Goal: Task Accomplishment & Management: Manage account settings

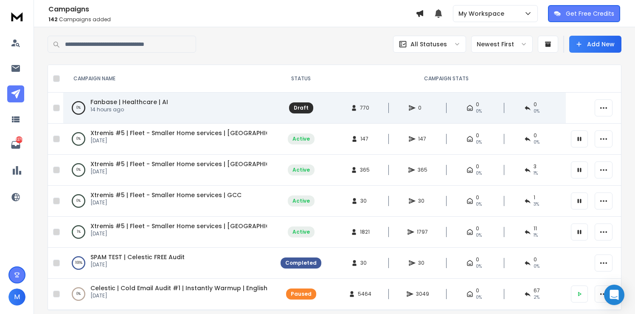
click at [136, 103] on span "Fanbase | Healthcare | AI" at bounding box center [129, 102] width 78 height 8
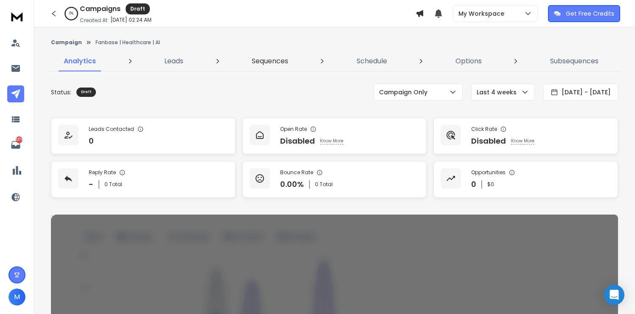
click at [260, 62] on p "Sequences" at bounding box center [270, 61] width 36 height 10
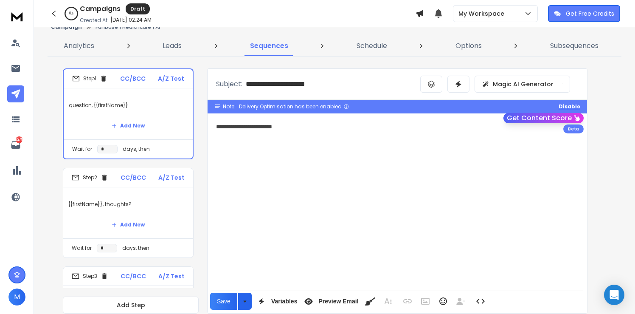
scroll to position [27, 0]
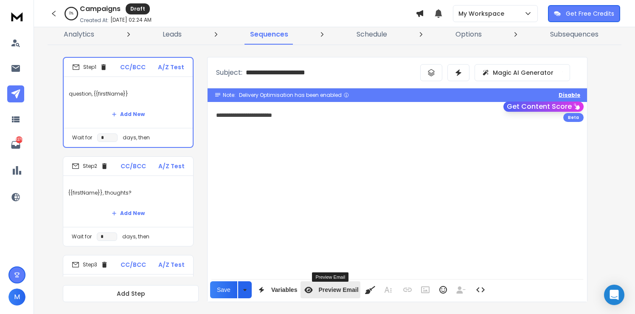
click at [324, 283] on div "Preview Email" at bounding box center [329, 290] width 59 height 14
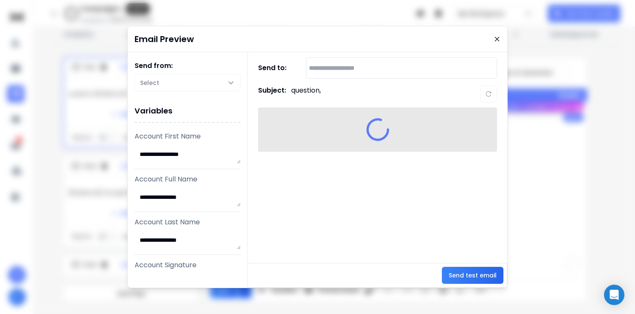
type textarea "**********"
type textarea "********"
type textarea "**********"
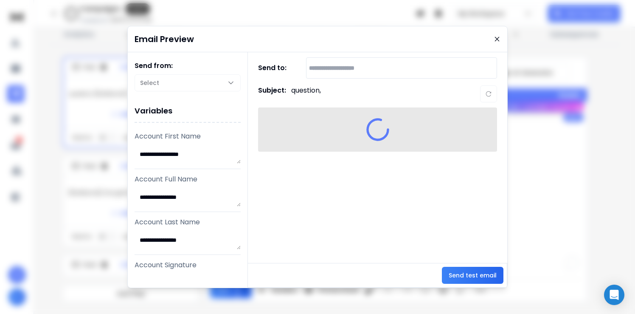
type textarea "**********"
type textarea "*******"
type textarea "**********"
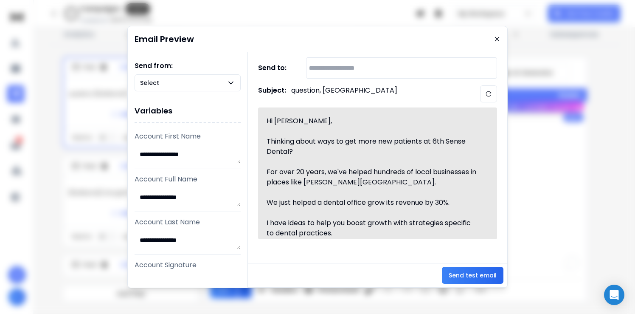
type textarea "*****"
type textarea "**********"
type textarea "*******"
type textarea "*****"
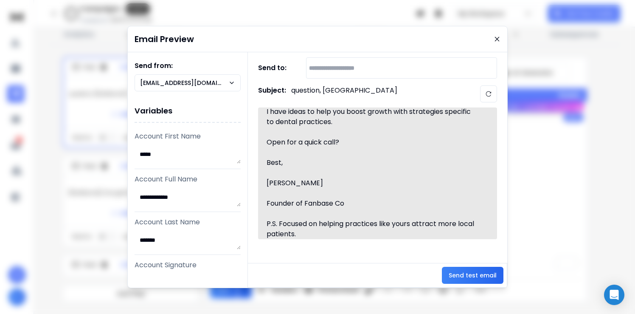
scroll to position [0, 0]
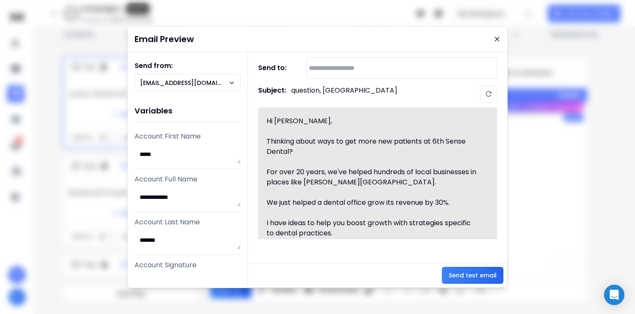
click at [50, 77] on div "**********" at bounding box center [317, 156] width 635 height 278
click at [493, 39] on icon at bounding box center [496, 39] width 7 height 7
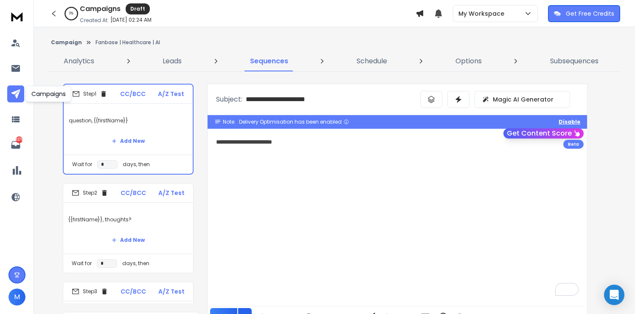
scroll to position [27, 0]
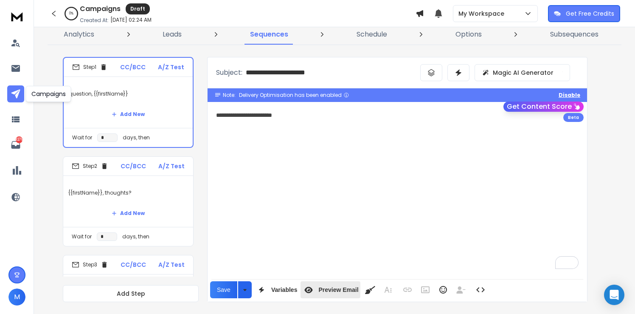
click at [317, 280] on body "**********" at bounding box center [317, 138] width 635 height 331
click at [317, 285] on div "Preview Email" at bounding box center [329, 290] width 59 height 14
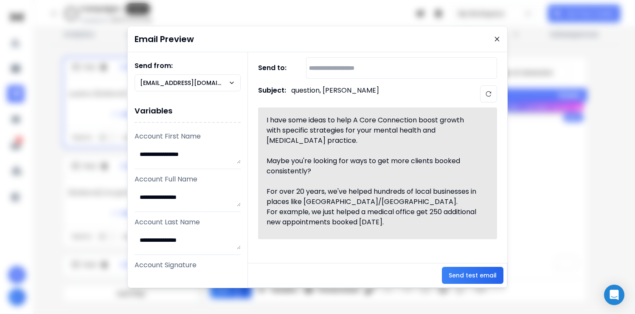
scroll to position [19, 0]
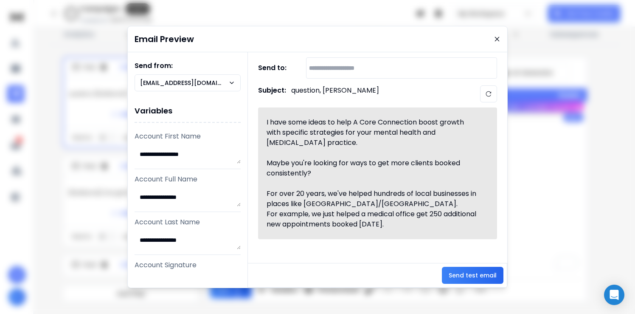
click at [331, 122] on div "Kelly, I have some ideas to help A Core Connection boost growth with specific s…" at bounding box center [372, 154] width 212 height 115
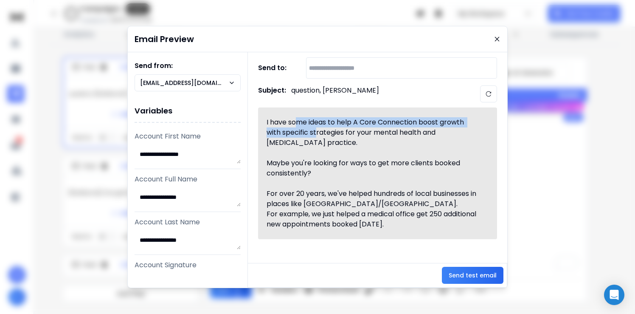
drag, startPoint x: 331, startPoint y: 122, endPoint x: 340, endPoint y: 132, distance: 13.2
click at [340, 132] on div "Kelly, I have some ideas to help A Core Connection boost growth with specific s…" at bounding box center [372, 154] width 212 height 115
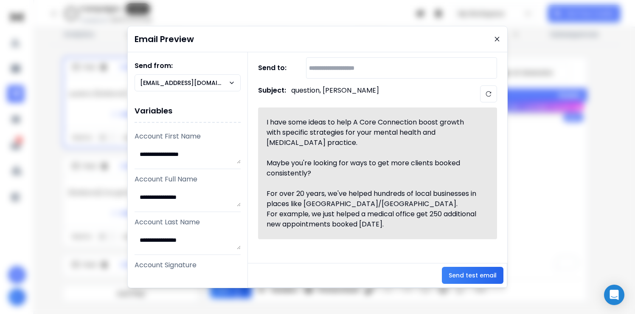
click at [340, 143] on div "Kelly, I have some ideas to help A Core Connection boost growth with specific s…" at bounding box center [372, 154] width 212 height 115
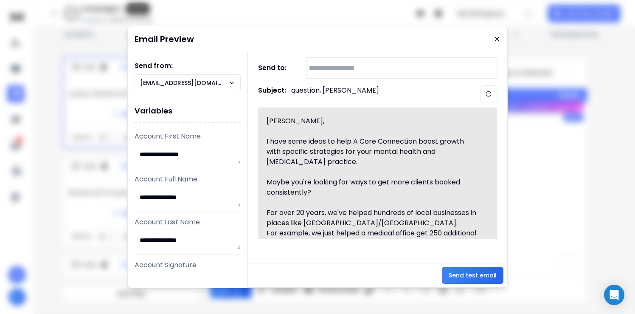
click at [275, 125] on div "Kelly, I have some ideas to help A Core Connection boost growth with specific s…" at bounding box center [372, 173] width 212 height 115
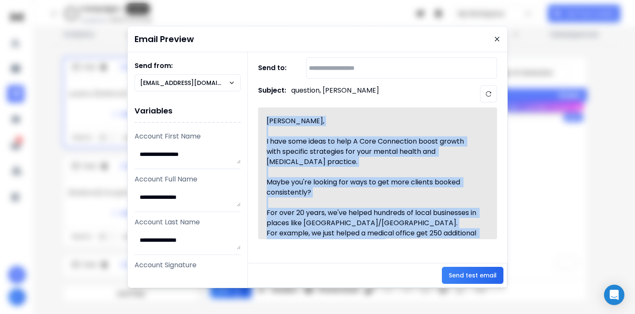
scroll to position [101, 0]
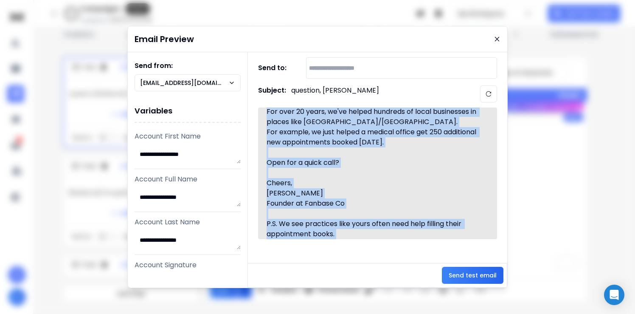
drag, startPoint x: 275, startPoint y: 125, endPoint x: 386, endPoint y: 231, distance: 153.4
click at [386, 231] on div "Kelly, I have some ideas to help A Core Connection boost growth with specific s…" at bounding box center [377, 173] width 239 height 132
copy div "Kelly, I have some ideas to help A Core Connection boost growth with specific s…"
click at [496, 91] on button at bounding box center [488, 93] width 17 height 17
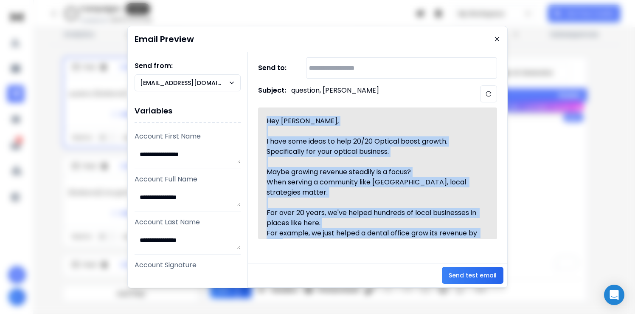
click at [273, 140] on div "Hey Edward, I have some ideas to help 20/20 Optical boost growth. Specifically …" at bounding box center [372, 173] width 212 height 115
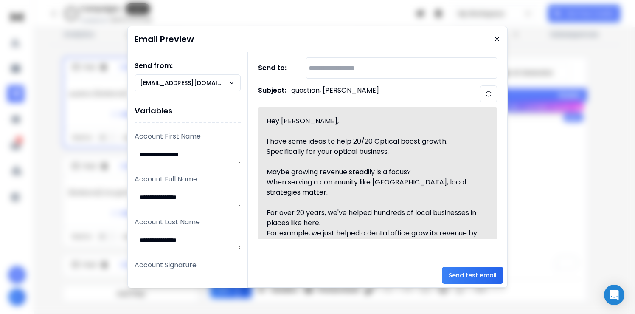
click at [273, 115] on div "Hey Edward, I have some ideas to help 20/20 Optical boost growth. Specifically …" at bounding box center [377, 173] width 239 height 132
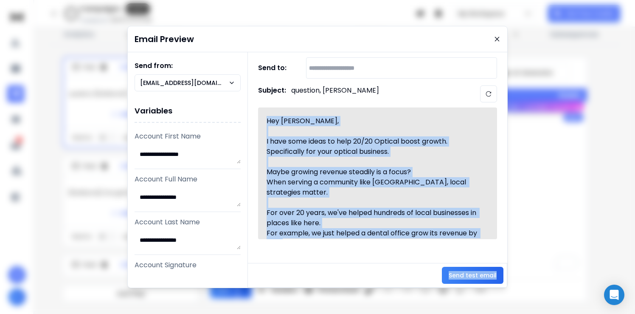
scroll to position [101, 0]
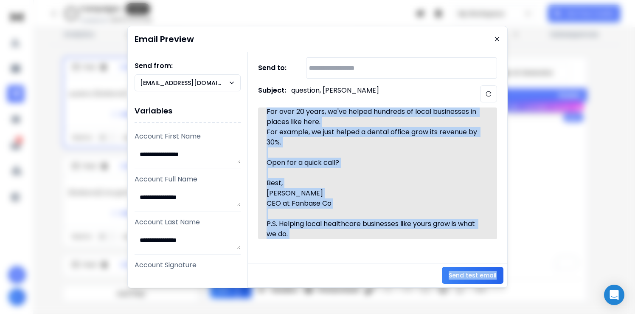
drag, startPoint x: 273, startPoint y: 115, endPoint x: 390, endPoint y: 300, distance: 219.1
click at [390, 301] on div "**********" at bounding box center [317, 157] width 635 height 314
copy div "Hey Edward, I have some ideas to help 20/20 Optical boost growth. Specifically …"
click at [487, 95] on icon at bounding box center [488, 94] width 6 height 6
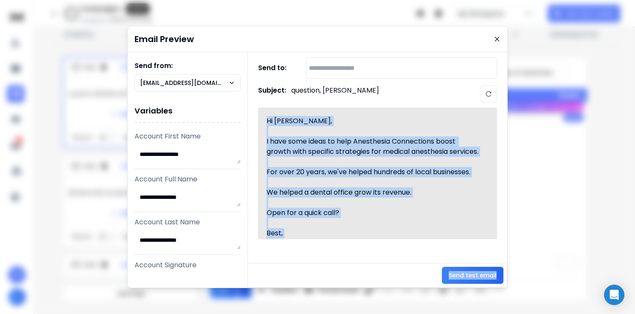
copy div "Hi Thomas, I have some ideas to help Anesthesia Connections boost growth with s…"
click at [489, 96] on icon at bounding box center [488, 93] width 5 height 5
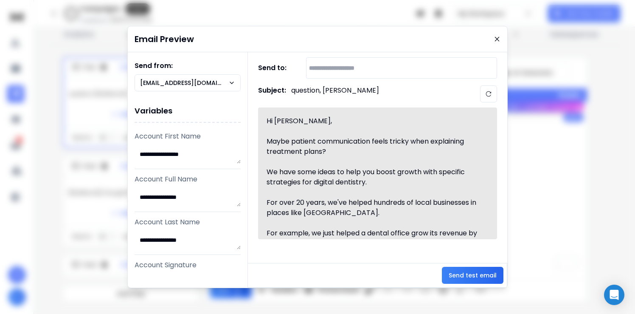
click at [354, 176] on div "Hi Michael, Maybe patient communication feels tricky when explaining treatment …" at bounding box center [372, 173] width 212 height 115
click at [270, 120] on div "Hi Michael, Maybe patient communication feels tricky when explaining treatment …" at bounding box center [372, 173] width 212 height 115
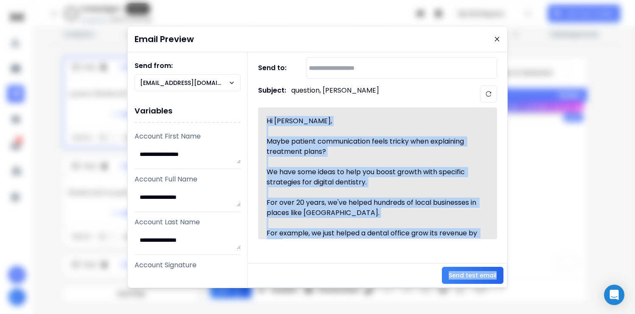
scroll to position [101, 0]
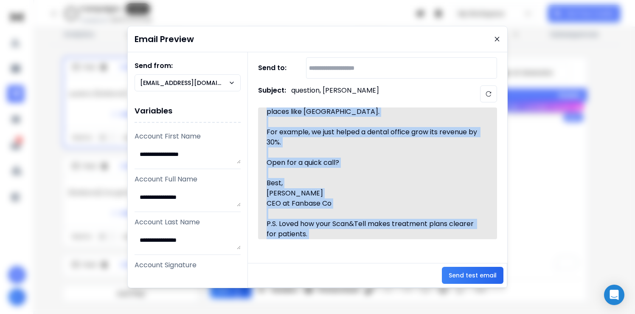
drag, startPoint x: 270, startPoint y: 120, endPoint x: 356, endPoint y: 231, distance: 140.1
click at [356, 231] on div "Hi Michael, Maybe patient communication feels tricky when explaining treatment …" at bounding box center [377, 173] width 239 height 132
copy div "Hi Michael, Maybe patient communication feels tricky when explaining treatment …"
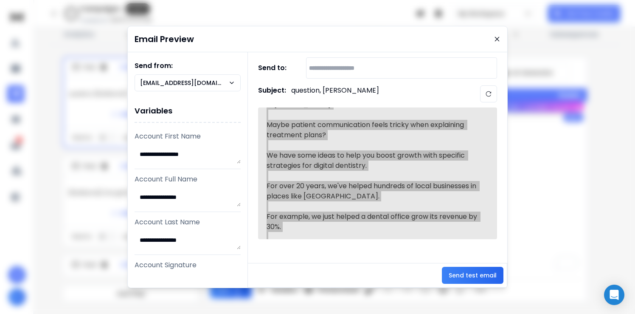
scroll to position [0, 0]
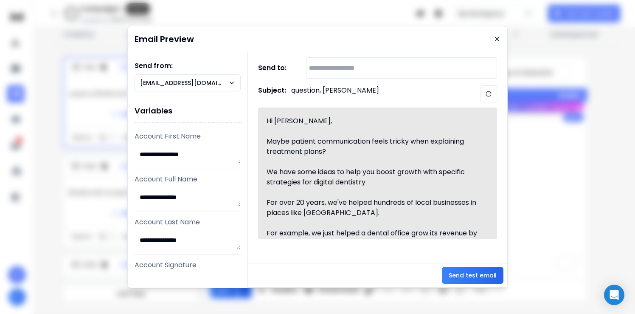
click at [500, 41] on icon at bounding box center [496, 39] width 7 height 7
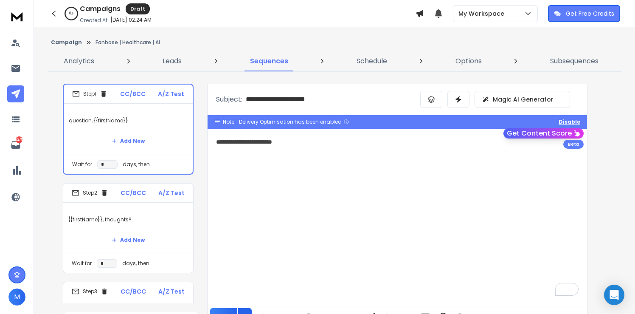
click at [339, 91] on div "**********" at bounding box center [396, 99] width 379 height 31
click at [278, 99] on input "**********" at bounding box center [329, 99] width 166 height 10
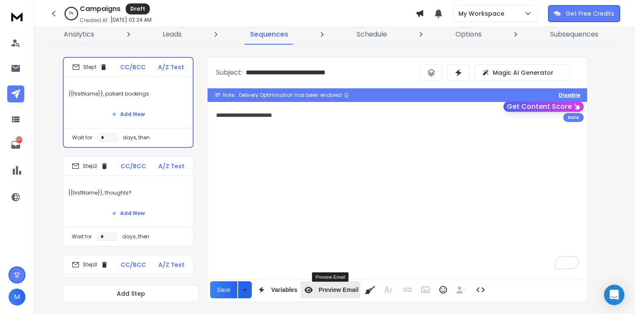
click at [333, 283] on div "Preview Email" at bounding box center [329, 290] width 59 height 14
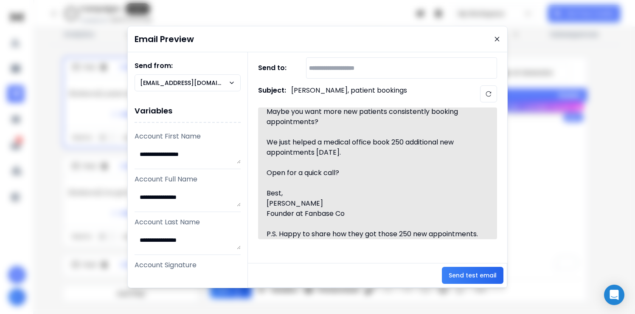
scroll to position [98, 0]
click at [491, 95] on icon at bounding box center [488, 94] width 6 height 6
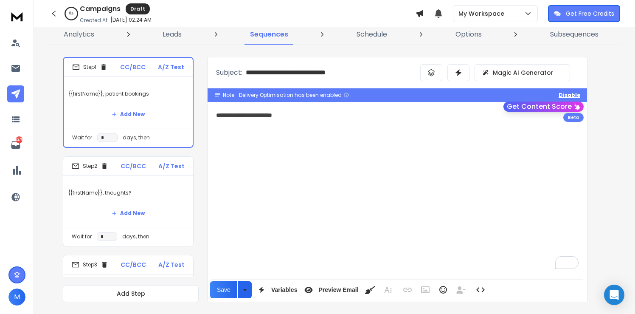
scroll to position [26, 0]
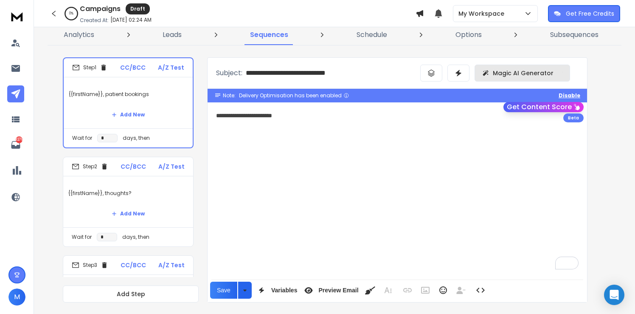
click at [496, 71] on p "Magic AI Generator" at bounding box center [523, 73] width 61 height 8
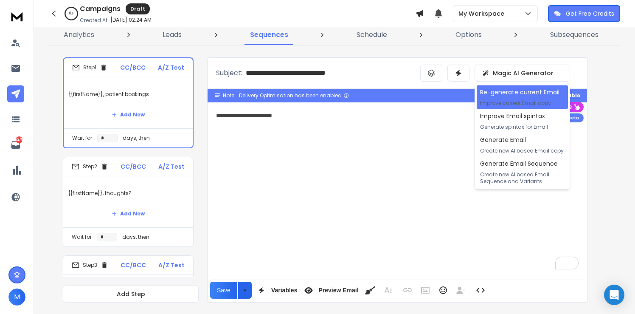
click at [334, 280] on div "Save Save Save as Template Variables Insert Variable Preview Email Preview Emai…" at bounding box center [303, 290] width 188 height 20
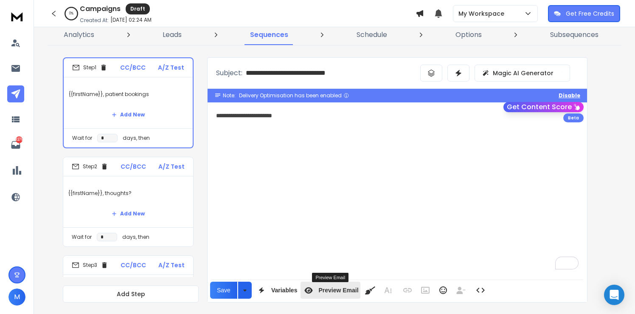
click at [332, 294] on div "Preview Email" at bounding box center [329, 290] width 59 height 14
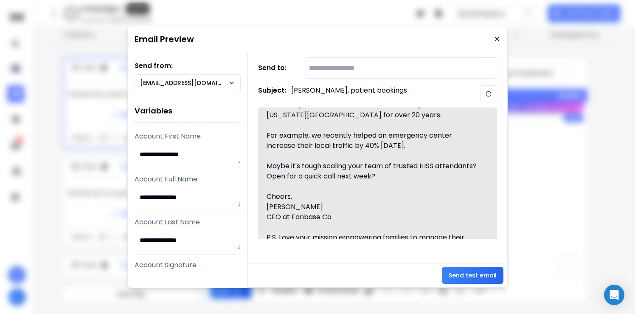
scroll to position [91, 0]
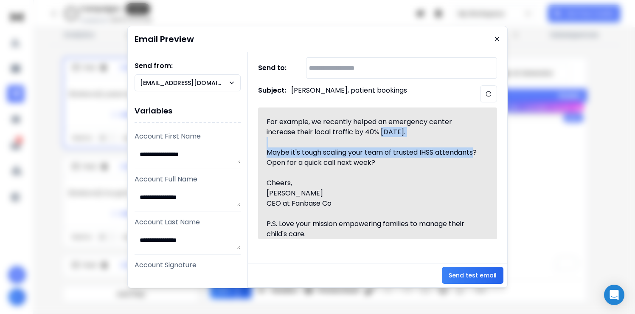
drag, startPoint x: 289, startPoint y: 139, endPoint x: 309, endPoint y: 159, distance: 28.5
click at [309, 150] on div "Hi Justin, Got some ideas for Circle of Care to boost growth with strategies sp…" at bounding box center [372, 92] width 212 height 115
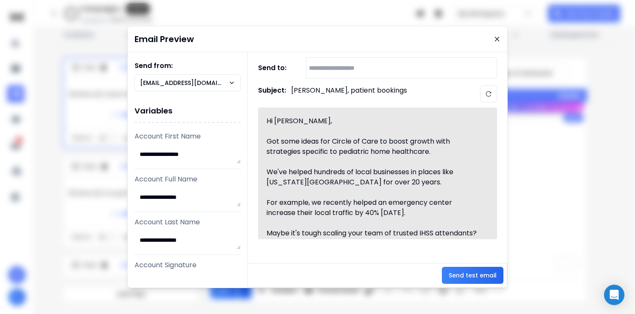
click at [316, 145] on div "Hi Justin, Got some ideas for Circle of Care to boost growth with strategies sp…" at bounding box center [372, 173] width 212 height 115
drag, startPoint x: 316, startPoint y: 145, endPoint x: 374, endPoint y: 145, distance: 58.1
click at [374, 145] on div "Hi Justin, Got some ideas for Circle of Care to boost growth with strategies sp…" at bounding box center [372, 173] width 212 height 115
click at [311, 143] on div "Hi Justin, Got some ideas for Circle of Care to boost growth with strategies sp…" at bounding box center [372, 173] width 212 height 115
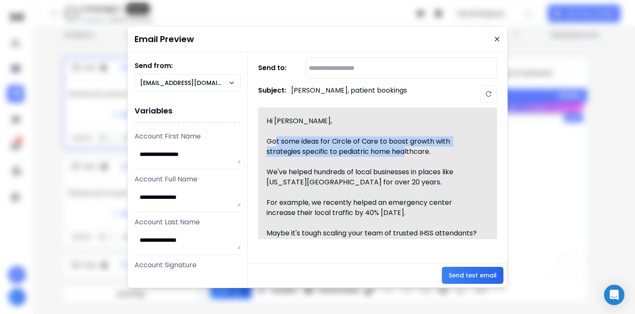
drag, startPoint x: 311, startPoint y: 143, endPoint x: 395, endPoint y: 154, distance: 84.8
click at [395, 154] on div "Hi Justin, Got some ideas for Circle of Care to boost growth with strategies sp…" at bounding box center [372, 173] width 212 height 115
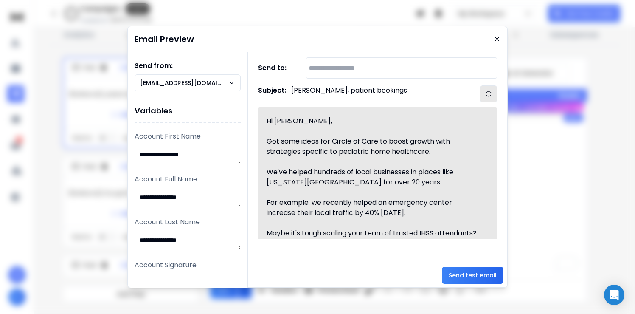
click at [488, 100] on button at bounding box center [488, 93] width 17 height 17
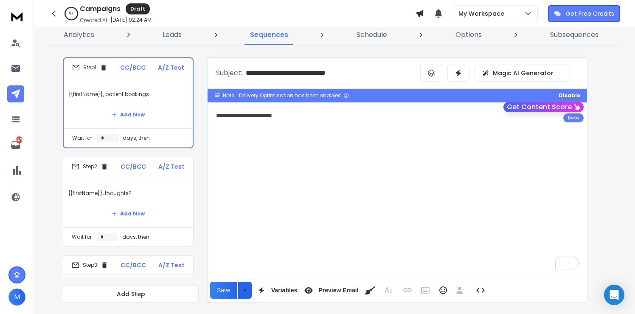
click at [364, 71] on input "**********" at bounding box center [329, 73] width 166 height 10
click at [356, 73] on input "**********" at bounding box center [329, 73] width 166 height 10
click at [360, 72] on input "**********" at bounding box center [329, 73] width 166 height 10
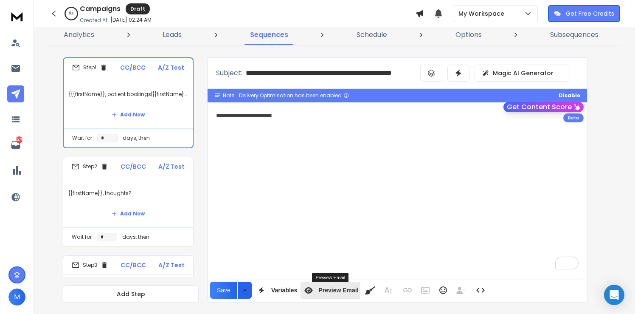
click at [330, 290] on span "Preview Email" at bounding box center [338, 289] width 43 height 7
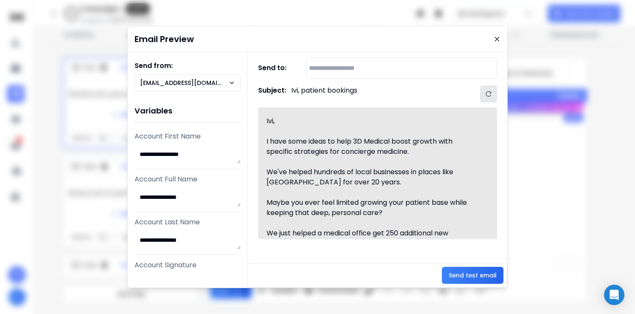
click at [487, 98] on button at bounding box center [488, 93] width 17 height 17
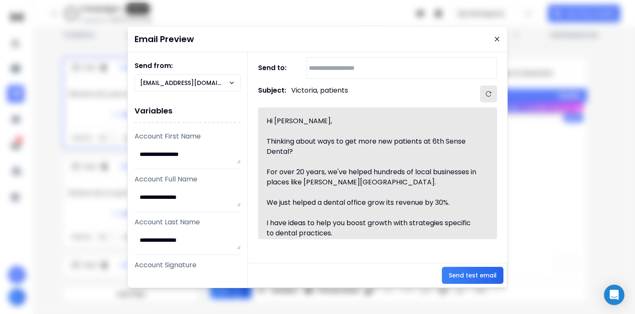
click at [487, 95] on icon at bounding box center [488, 94] width 6 height 6
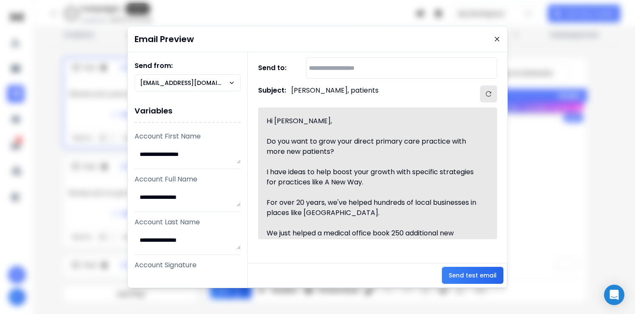
click at [486, 95] on icon at bounding box center [488, 93] width 5 height 5
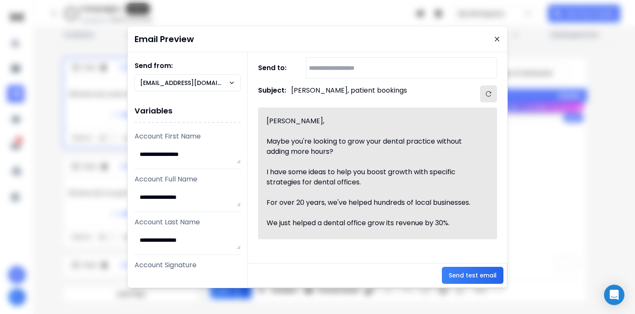
click at [487, 95] on icon at bounding box center [488, 94] width 6 height 6
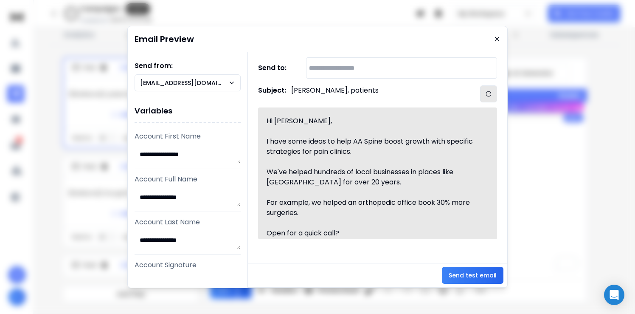
click at [487, 94] on icon at bounding box center [488, 94] width 6 height 6
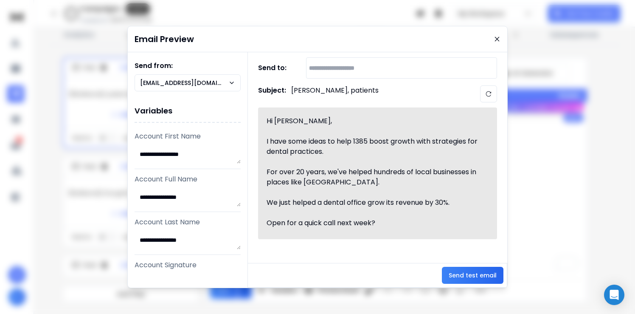
click at [496, 38] on icon at bounding box center [497, 39] width 5 height 5
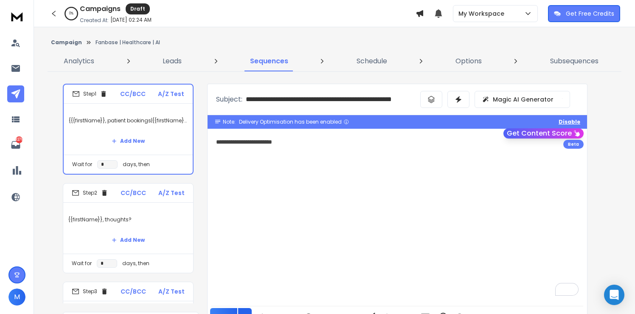
click at [287, 36] on div "Campaign Fanbase | Healthcare | AI" at bounding box center [335, 43] width 574 height 14
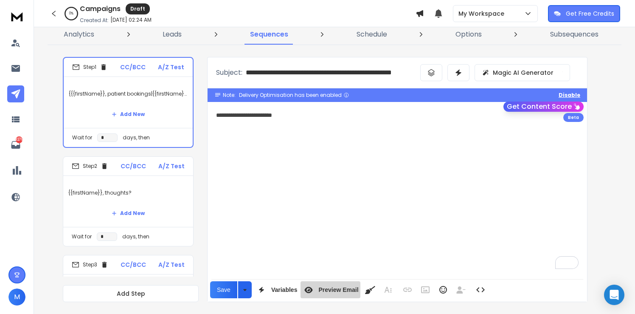
click at [307, 293] on div "Preview Email" at bounding box center [329, 290] width 59 height 14
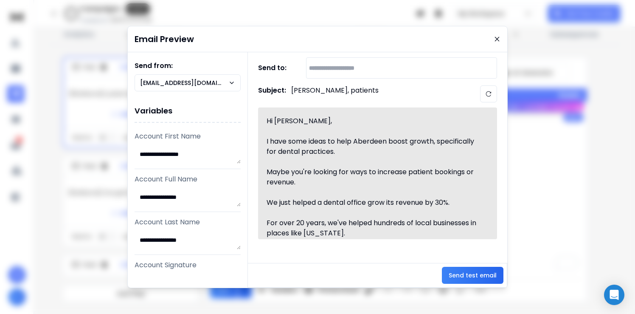
click at [299, 90] on p "Shannon, patients" at bounding box center [334, 93] width 87 height 17
drag, startPoint x: 299, startPoint y: 90, endPoint x: 382, endPoint y: 90, distance: 83.6
click at [382, 90] on div "Subject: Shannon, patients" at bounding box center [366, 93] width 217 height 17
click at [494, 93] on button at bounding box center [488, 93] width 17 height 17
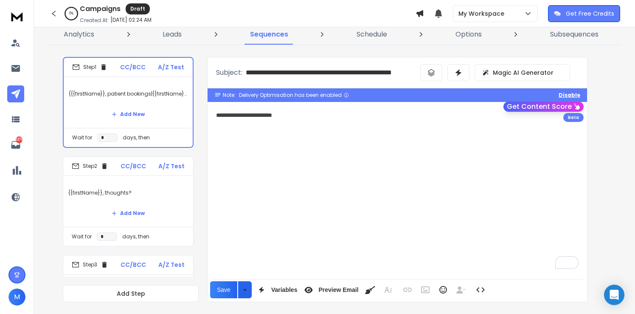
click at [82, 186] on p "{{firstName}}, thoughts?" at bounding box center [128, 193] width 120 height 24
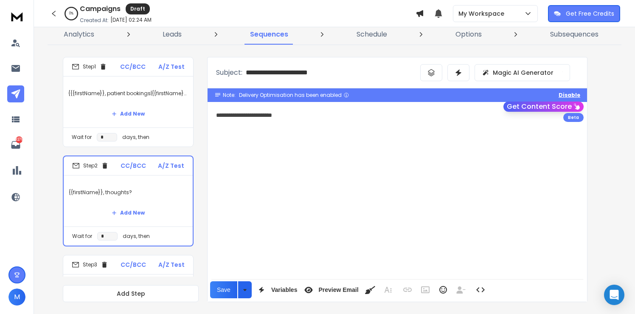
click at [142, 90] on p "{{{firstName}}, patient bookings|{{firstName}}, patients}" at bounding box center [128, 93] width 120 height 24
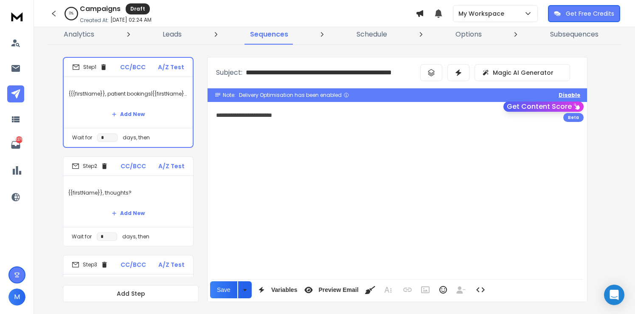
click at [314, 75] on input "**********" at bounding box center [329, 72] width 166 height 10
click at [130, 186] on p "{{firstName}}, thoughts?" at bounding box center [128, 193] width 120 height 24
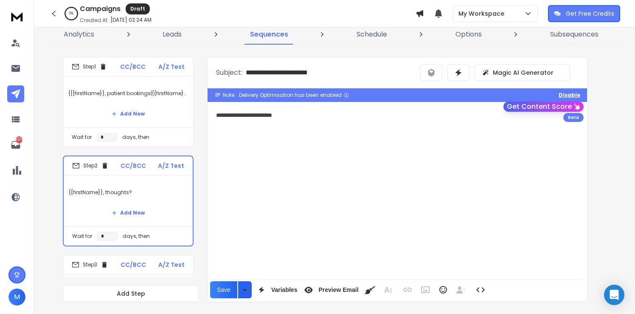
paste input "**********"
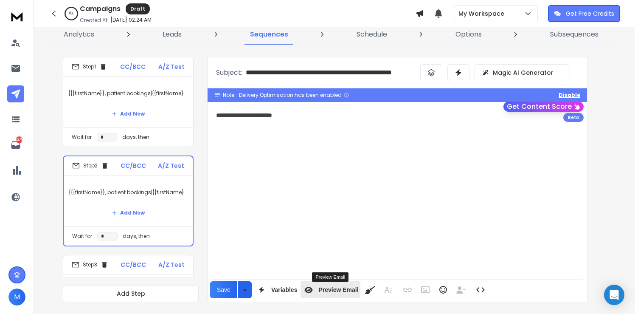
click at [323, 287] on span "Preview Email" at bounding box center [338, 289] width 43 height 7
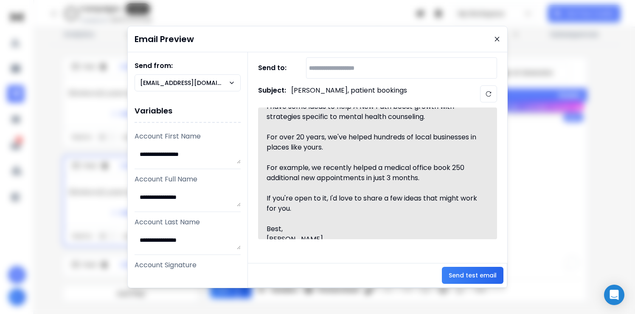
scroll to position [43, 0]
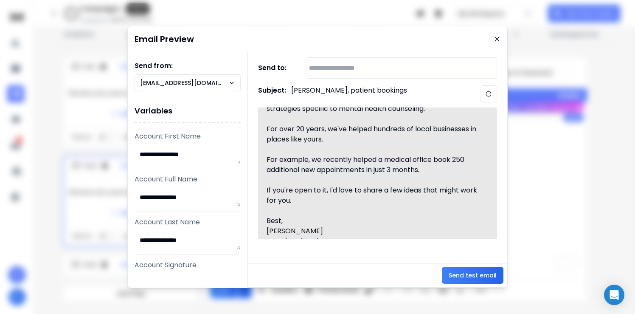
click at [323, 163] on div "Hi Tanya, I have some ideas to help A New Path boost growth with strategies spe…" at bounding box center [372, 130] width 212 height 115
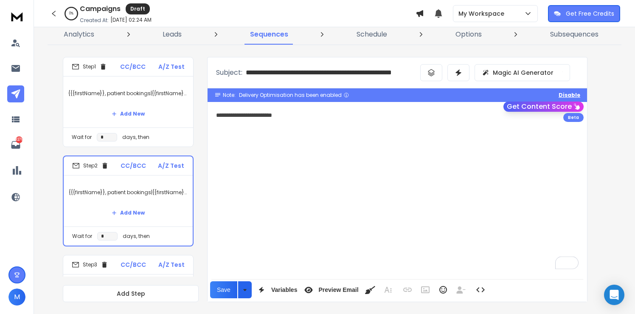
click at [353, 73] on input "**********" at bounding box center [328, 72] width 165 height 10
click at [408, 70] on input "**********" at bounding box center [328, 72] width 165 height 10
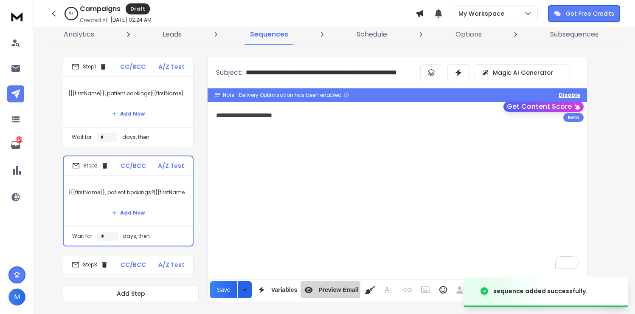
click at [356, 290] on span "Preview Email" at bounding box center [338, 289] width 43 height 7
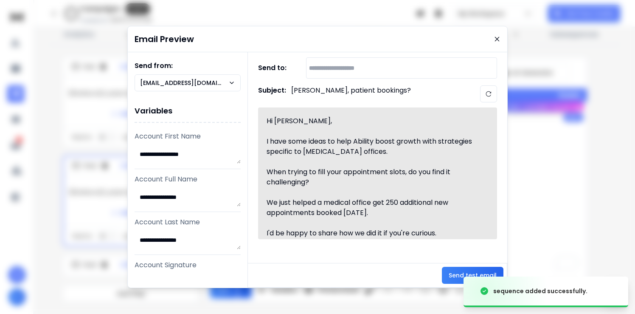
click at [335, 93] on p "Brady, patient bookings?" at bounding box center [351, 93] width 120 height 17
drag, startPoint x: 335, startPoint y: 93, endPoint x: 387, endPoint y: 93, distance: 52.2
click at [387, 93] on div "Subject: Brady, patient bookings?" at bounding box center [366, 93] width 217 height 17
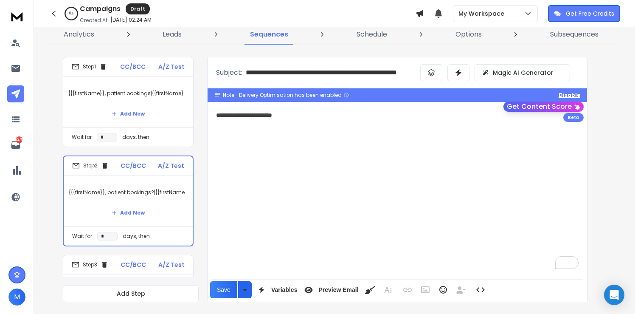
scroll to position [49, 0]
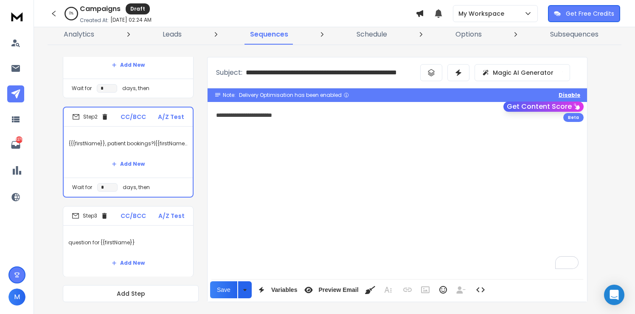
click at [104, 241] on p "question for {{firstName}}" at bounding box center [128, 242] width 120 height 24
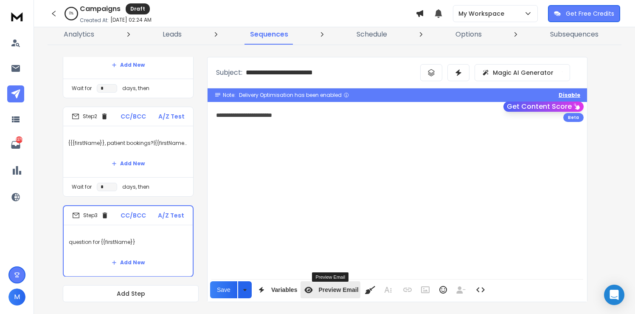
click at [318, 291] on span "Preview Email" at bounding box center [338, 289] width 43 height 7
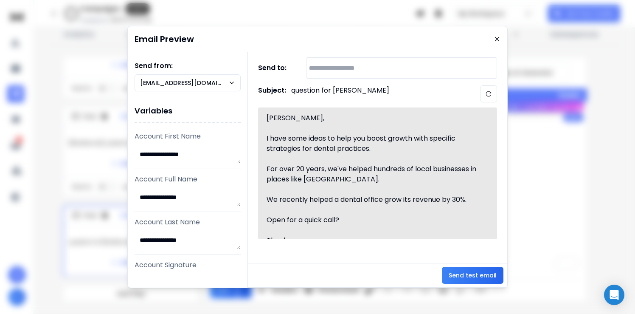
scroll to position [3, 0]
click at [485, 93] on icon at bounding box center [488, 94] width 6 height 6
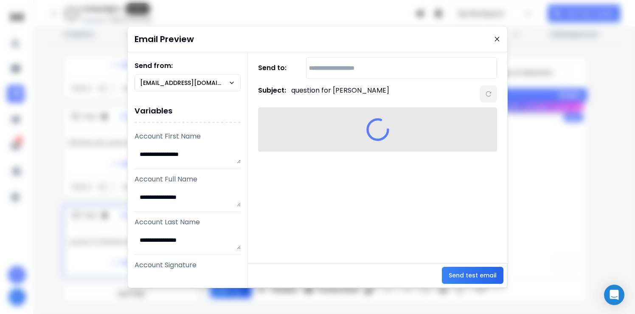
scroll to position [0, 0]
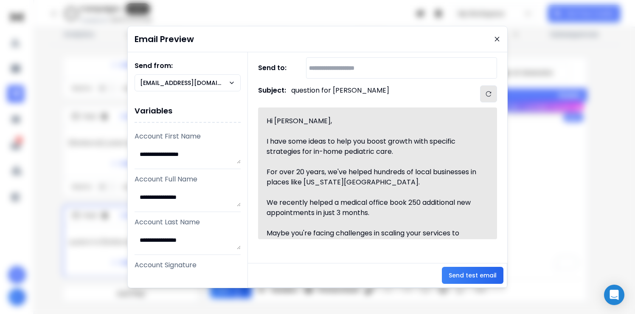
click at [485, 94] on button at bounding box center [488, 93] width 17 height 17
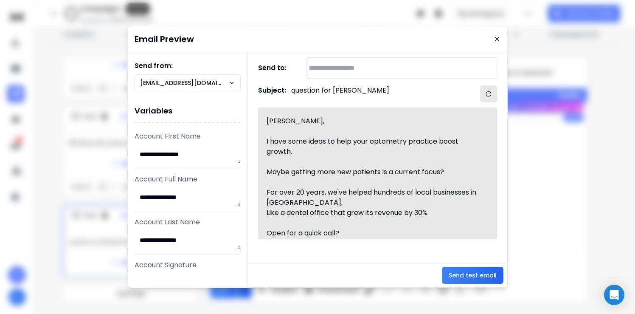
click at [485, 94] on button at bounding box center [488, 93] width 17 height 17
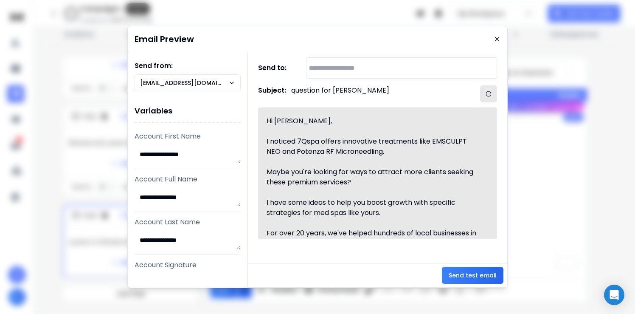
click at [485, 94] on button at bounding box center [488, 93] width 17 height 17
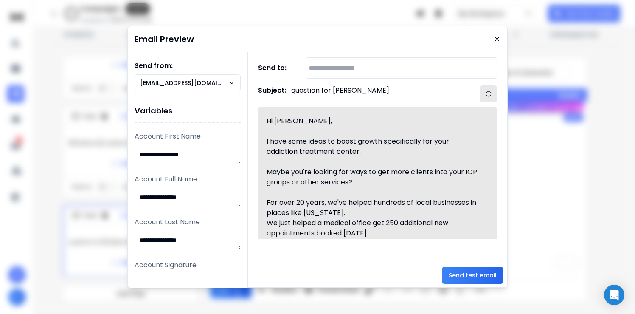
click at [485, 94] on button at bounding box center [488, 93] width 17 height 17
click at [485, 92] on button at bounding box center [488, 93] width 17 height 17
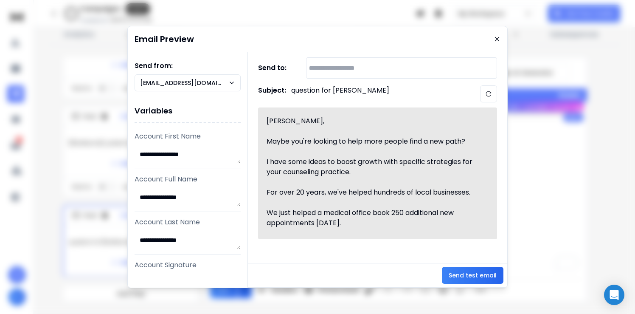
click at [496, 38] on icon at bounding box center [496, 39] width 7 height 7
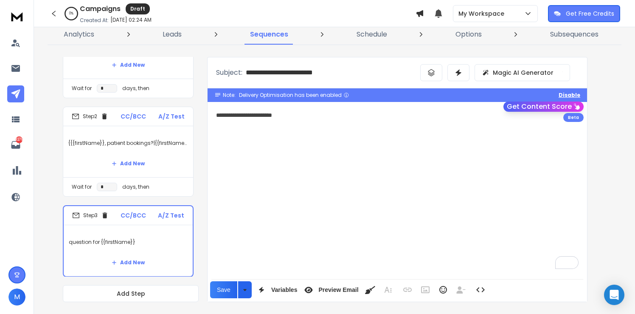
click at [281, 70] on input "**********" at bounding box center [328, 72] width 165 height 10
drag, startPoint x: 281, startPoint y: 70, endPoint x: 253, endPoint y: 72, distance: 28.1
click at [253, 72] on input "**********" at bounding box center [328, 72] width 165 height 10
paste input "**********"
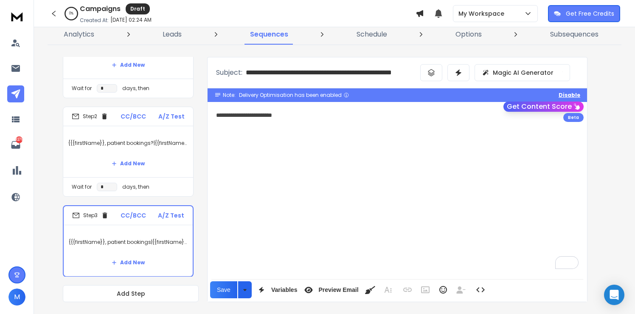
click at [280, 72] on input "**********" at bounding box center [328, 72] width 165 height 10
drag, startPoint x: 280, startPoint y: 72, endPoint x: 304, endPoint y: 72, distance: 24.2
click at [304, 72] on input "**********" at bounding box center [328, 72] width 165 height 10
click at [376, 73] on input "**********" at bounding box center [328, 72] width 165 height 10
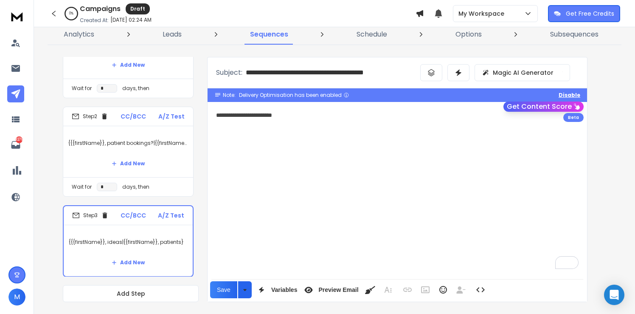
click at [376, 73] on input "**********" at bounding box center [328, 72] width 165 height 10
type input "**********"
click at [324, 288] on span "Preview Email" at bounding box center [338, 289] width 43 height 7
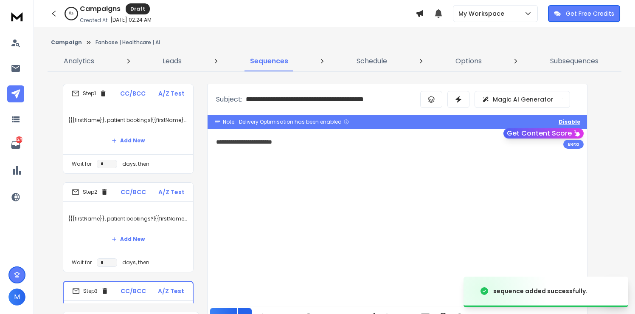
scroll to position [0, 0]
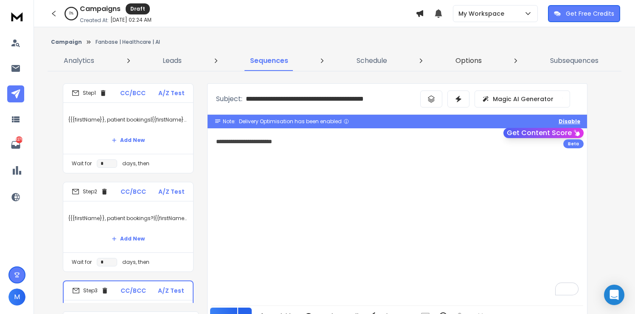
click at [459, 55] on link "Options" at bounding box center [468, 60] width 36 height 20
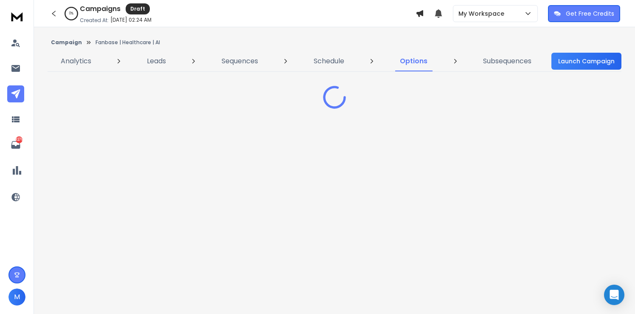
select select "*"
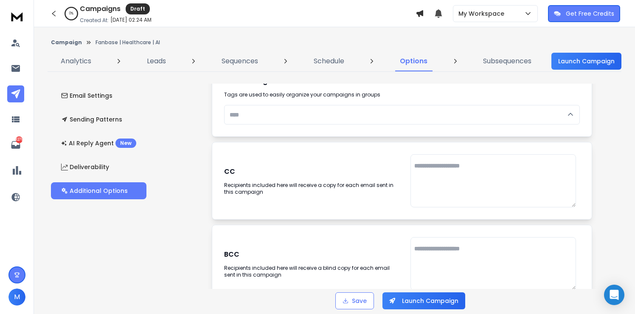
scroll to position [1696, 0]
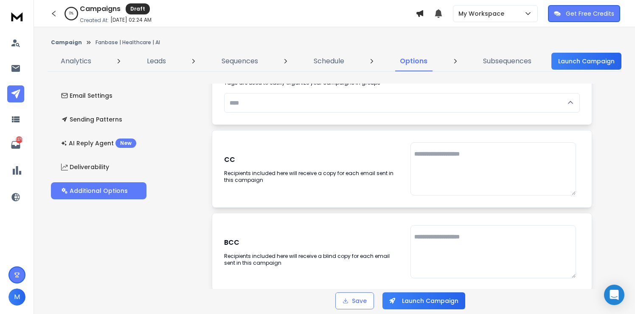
click at [392, 294] on button "Launch Campaign" at bounding box center [423, 300] width 83 height 17
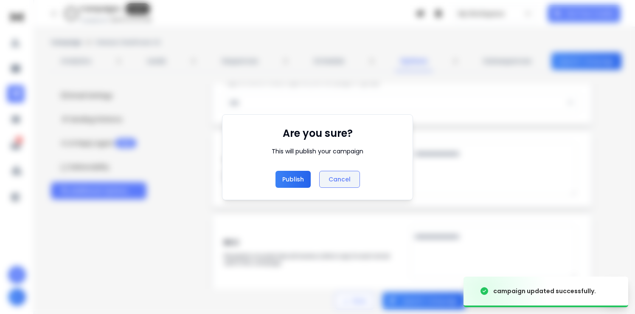
click at [297, 185] on button "Publish" at bounding box center [292, 179] width 35 height 17
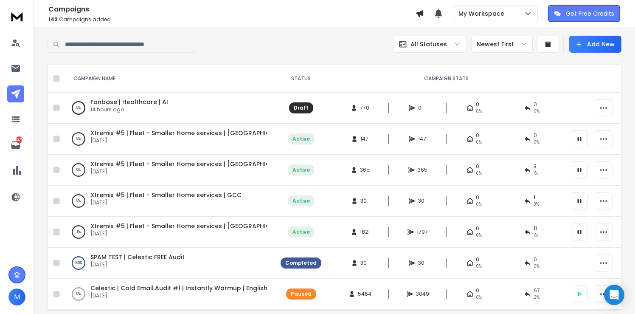
click at [122, 41] on input at bounding box center [122, 44] width 149 height 17
type input "**********"
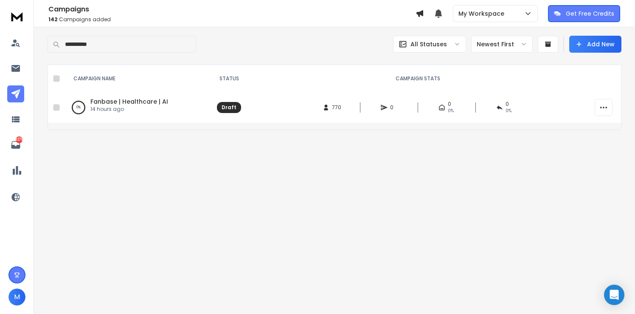
click at [100, 37] on input "**********" at bounding box center [122, 44] width 149 height 17
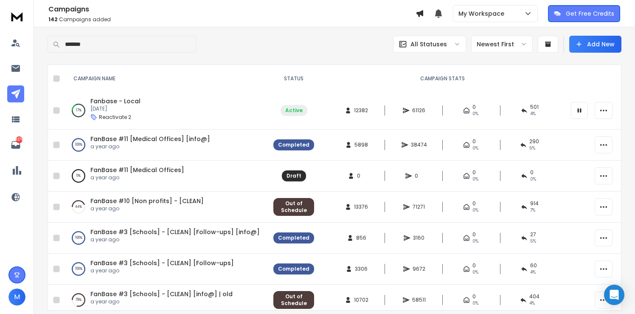
scroll to position [115, 0]
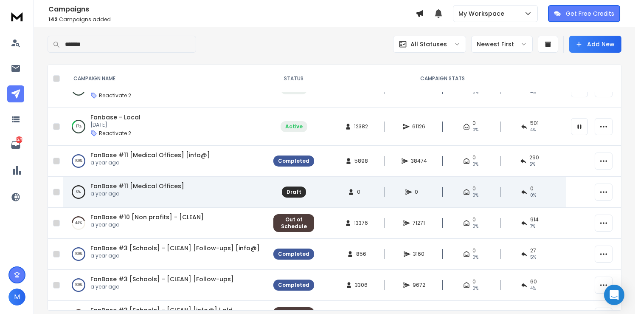
type input "*******"
click at [188, 182] on div "0 % FanBase #11 [Medical Offices] a year ago" at bounding box center [166, 192] width 188 height 20
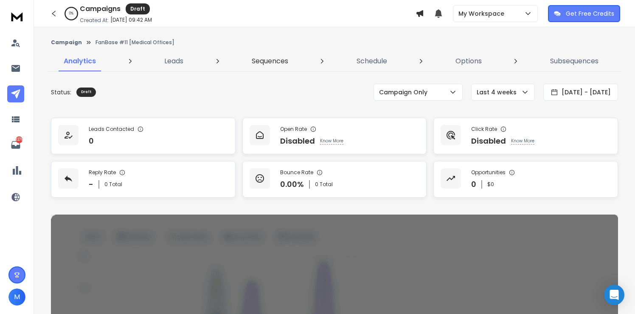
click at [273, 62] on p "Sequences" at bounding box center [270, 61] width 36 height 10
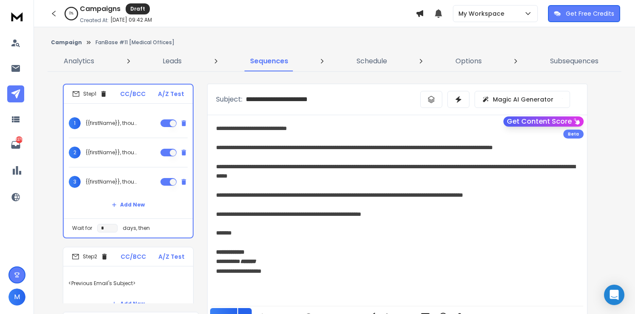
click at [123, 151] on p "{{firstName}}, thoughts?" at bounding box center [113, 152] width 54 height 7
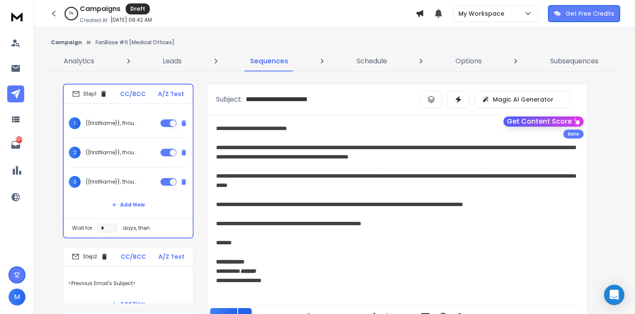
click at [101, 171] on div "3 {{firstName}}, thoughts?" at bounding box center [128, 181] width 119 height 29
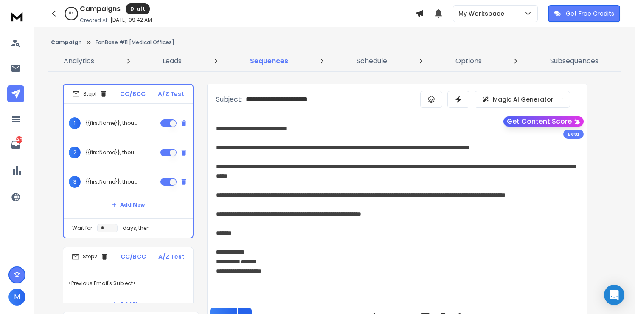
click at [128, 138] on div "2 {{firstName}}, thoughts?" at bounding box center [128, 152] width 119 height 29
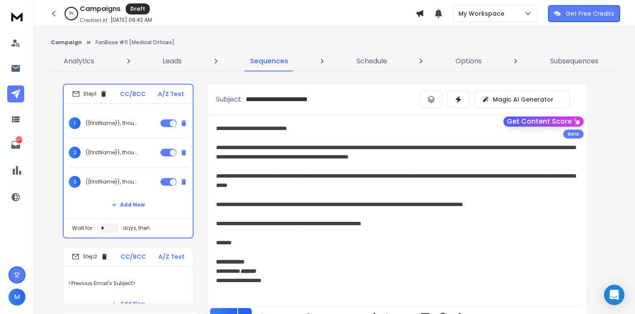
click at [123, 130] on div "1 {{firstName}}, thoughts?" at bounding box center [128, 123] width 119 height 29
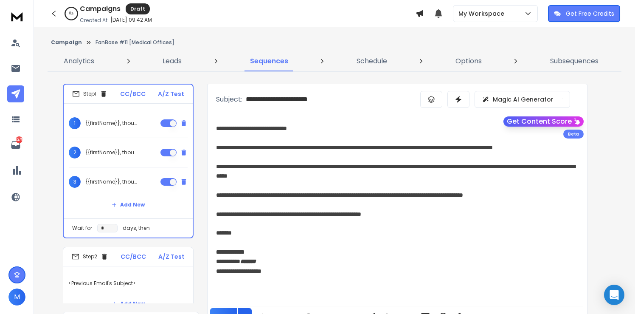
click at [115, 150] on p "{{firstName}}, thoughts?" at bounding box center [113, 152] width 54 height 7
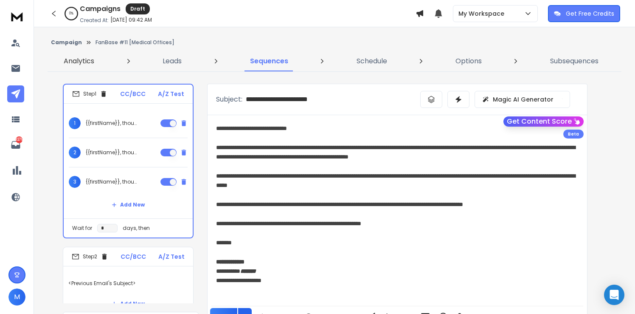
click at [77, 61] on p "Analytics" at bounding box center [79, 61] width 31 height 10
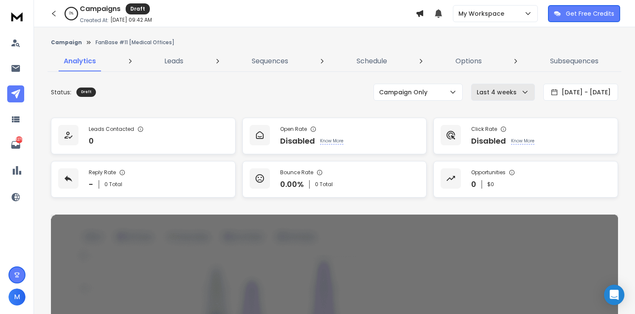
click at [471, 97] on button "Last 4 weeks" at bounding box center [503, 92] width 64 height 17
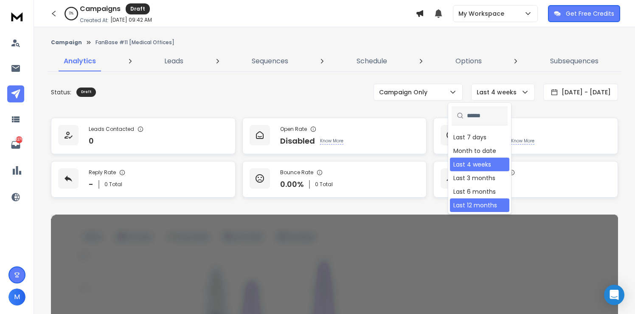
click at [467, 208] on div "Last 12 months" at bounding box center [475, 205] width 44 height 8
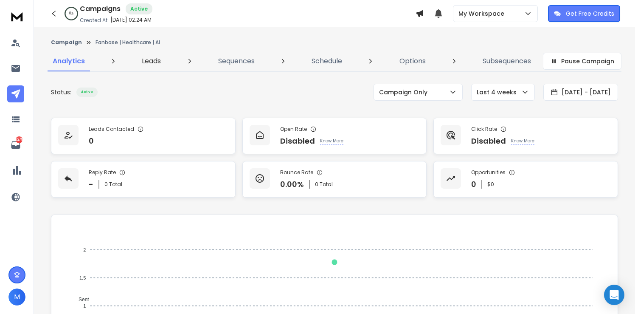
click at [145, 69] on link "Leads" at bounding box center [151, 61] width 29 height 20
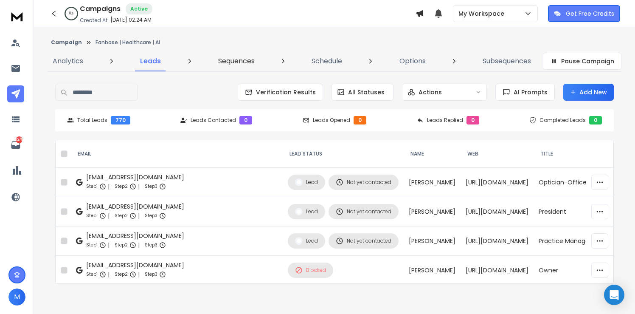
click at [218, 66] on link "Sequences" at bounding box center [236, 61] width 47 height 20
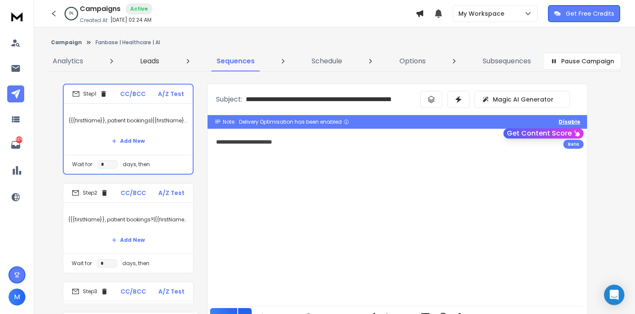
click at [158, 64] on p "Leads" at bounding box center [149, 61] width 19 height 10
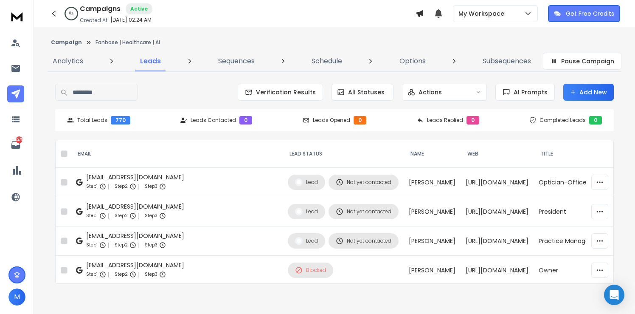
click at [288, 266] on div "Blocked" at bounding box center [343, 269] width 111 height 15
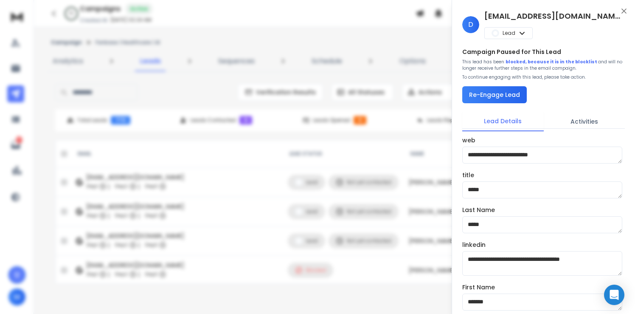
click at [570, 25] on div "**********" at bounding box center [543, 296] width 163 height 572
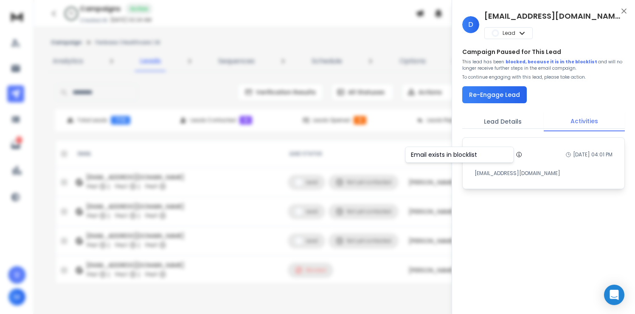
click at [518, 157] on icon at bounding box center [519, 154] width 7 height 7
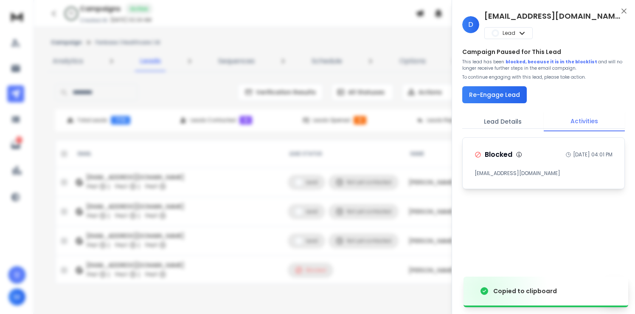
click at [373, 135] on div at bounding box center [317, 157] width 635 height 314
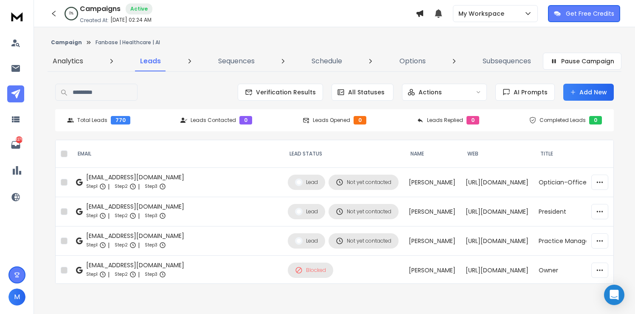
click at [77, 62] on p "Analytics" at bounding box center [68, 61] width 31 height 10
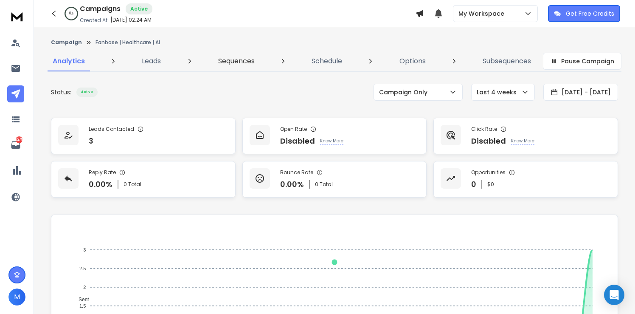
click at [248, 67] on link "Sequences" at bounding box center [236, 61] width 47 height 20
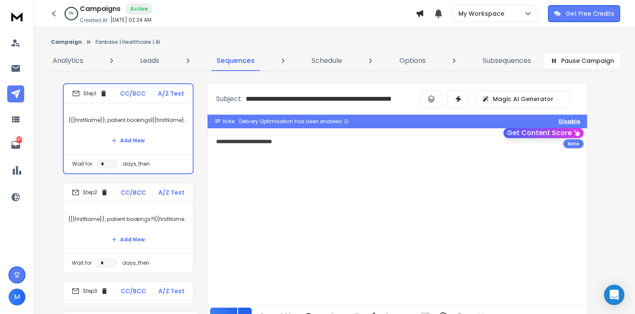
scroll to position [27, 0]
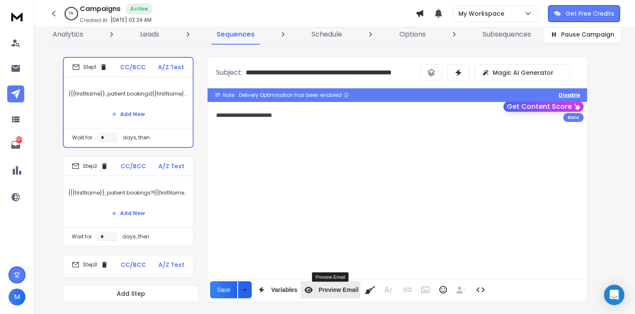
click at [314, 284] on div "Preview Email" at bounding box center [329, 290] width 59 height 14
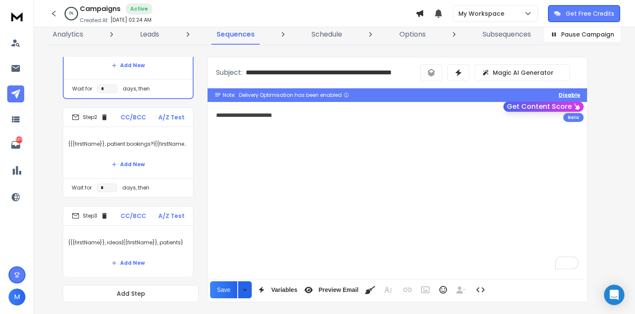
click at [112, 241] on p "{{{firstName}}, ideas|{{firstName}}, patients}" at bounding box center [128, 242] width 120 height 24
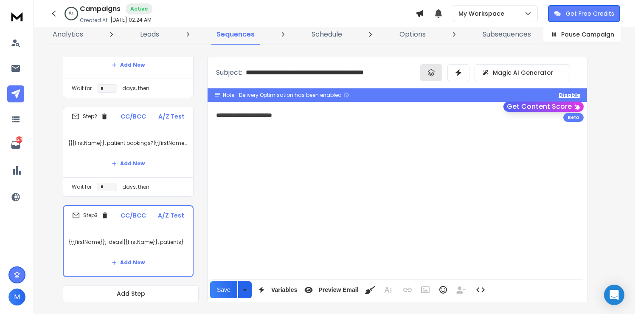
drag, startPoint x: 319, startPoint y: 69, endPoint x: 429, endPoint y: 68, distance: 110.3
click at [429, 69] on div "**********" at bounding box center [396, 72] width 379 height 31
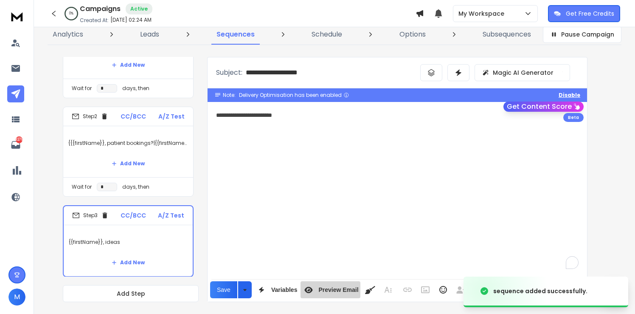
click at [323, 287] on span "Preview Email" at bounding box center [338, 289] width 43 height 7
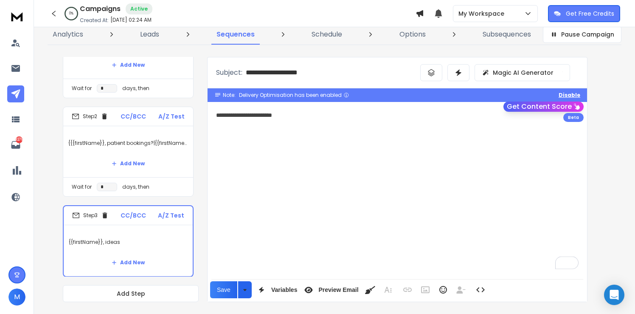
click at [135, 138] on p "{{{firstName}}, patient bookings?|{{firstName}}, patients?}" at bounding box center [128, 143] width 120 height 24
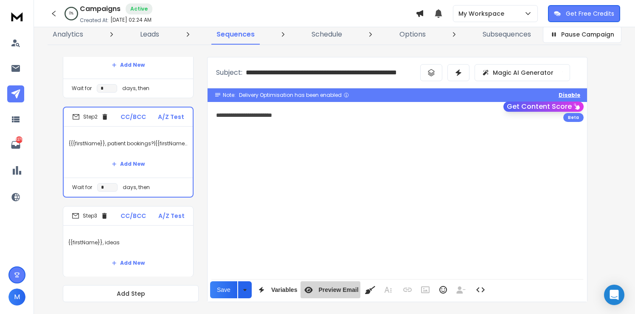
click at [328, 289] on span "Preview Email" at bounding box center [338, 289] width 43 height 7
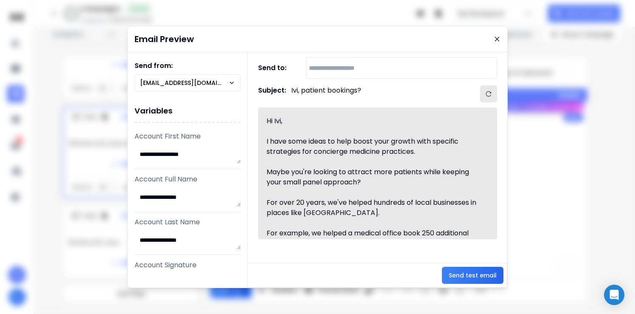
click at [488, 96] on icon at bounding box center [488, 94] width 6 height 6
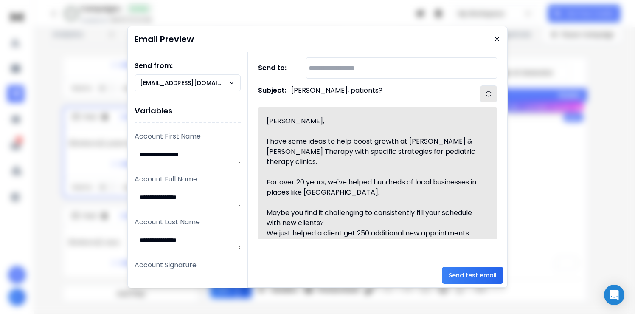
click at [488, 96] on icon at bounding box center [488, 94] width 6 height 6
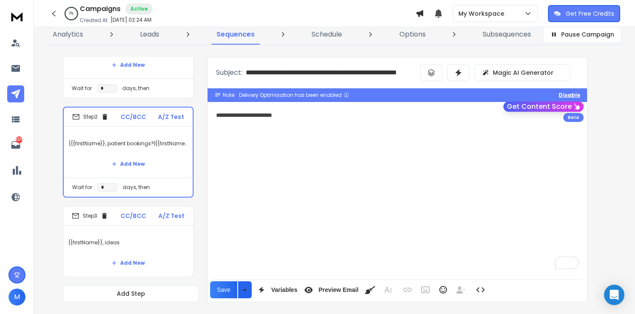
scroll to position [0, 0]
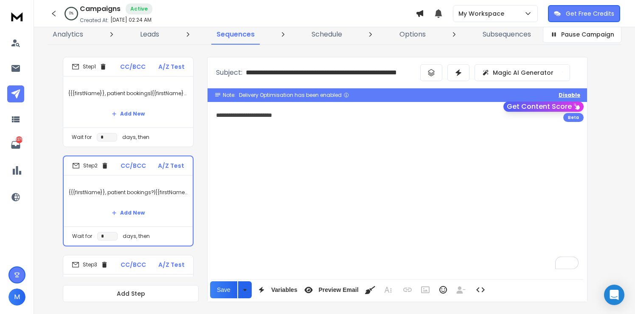
click at [131, 88] on p "{{{firstName}}, patient bookings|{{firstName}}, patients}" at bounding box center [128, 93] width 120 height 24
type input "**********"
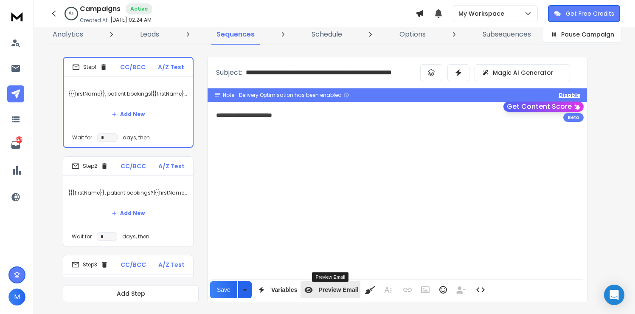
click at [331, 290] on span "Preview Email" at bounding box center [338, 289] width 43 height 7
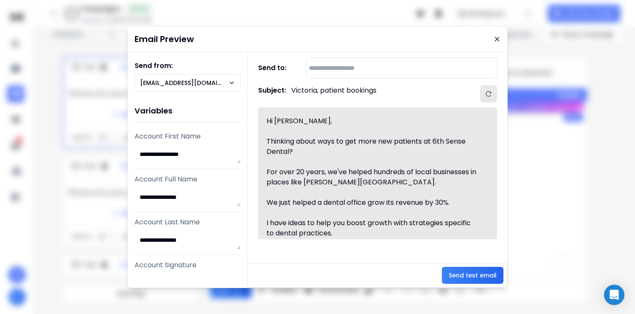
click at [494, 93] on button at bounding box center [488, 93] width 17 height 17
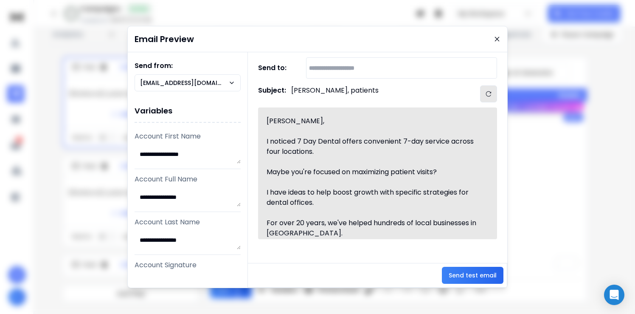
click at [494, 92] on button at bounding box center [488, 93] width 17 height 17
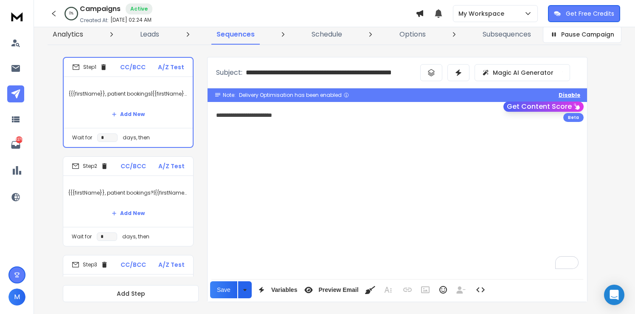
click at [64, 37] on p "Analytics" at bounding box center [68, 34] width 31 height 10
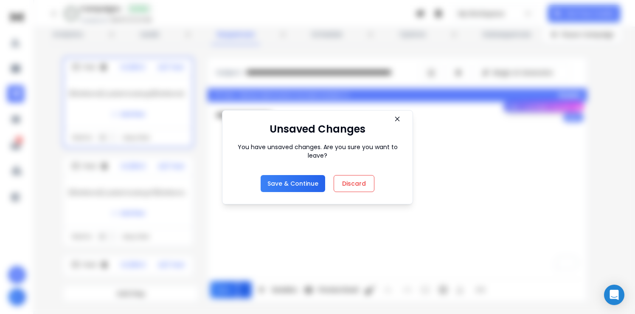
click at [342, 179] on button "Discard" at bounding box center [354, 183] width 41 height 17
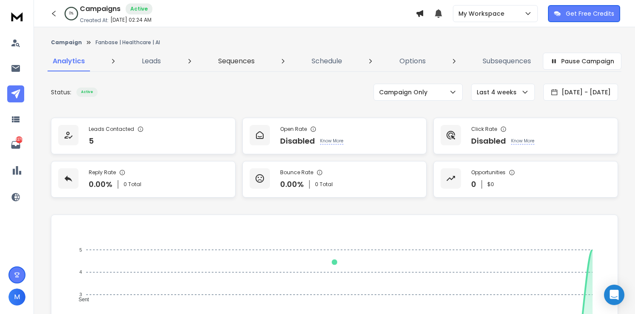
click at [215, 54] on link "Sequences" at bounding box center [236, 61] width 47 height 20
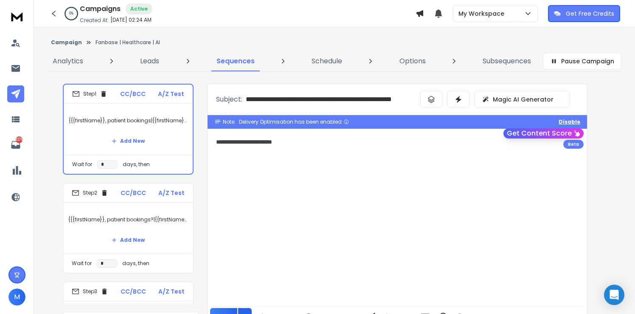
click at [280, 44] on div "Campaign Fanbase | Healthcare | AI" at bounding box center [335, 43] width 574 height 14
click at [74, 55] on link "Analytics" at bounding box center [68, 61] width 41 height 20
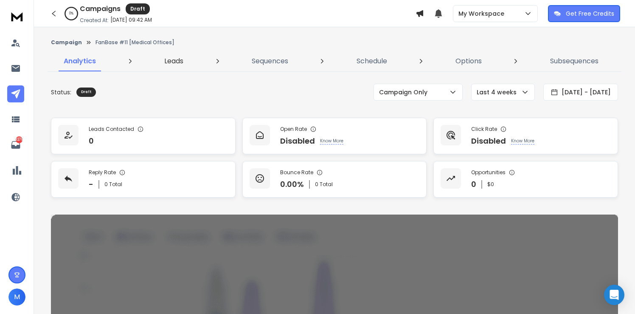
click at [176, 60] on p "Leads" at bounding box center [173, 61] width 19 height 10
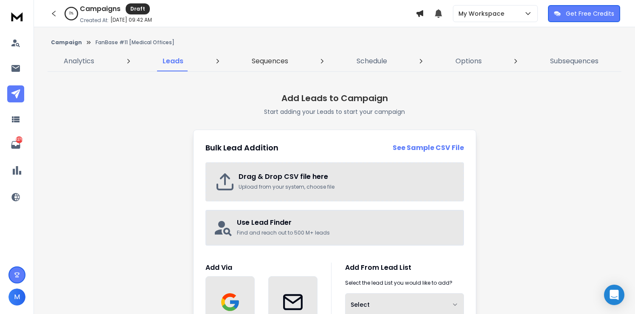
click at [252, 55] on link "Sequences" at bounding box center [270, 61] width 47 height 20
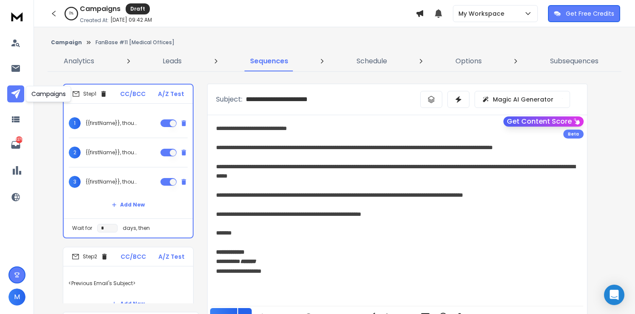
click at [15, 92] on icon at bounding box center [15, 93] width 9 height 9
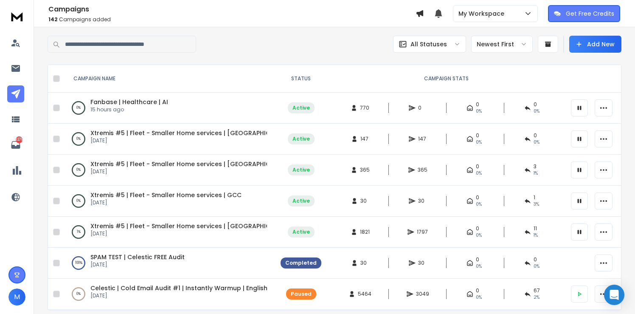
click at [126, 48] on input at bounding box center [122, 44] width 149 height 17
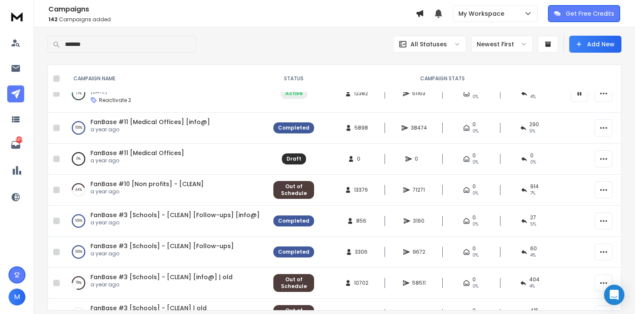
scroll to position [148, 0]
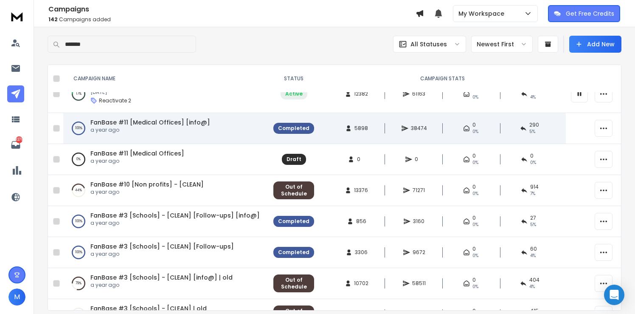
type input "*******"
click at [145, 130] on p "a year ago" at bounding box center [150, 129] width 120 height 7
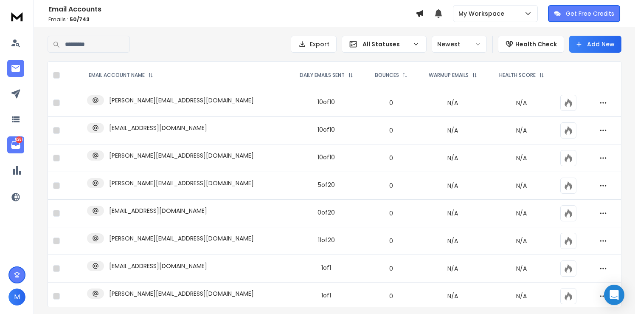
click at [21, 138] on p "8281" at bounding box center [19, 139] width 7 height 7
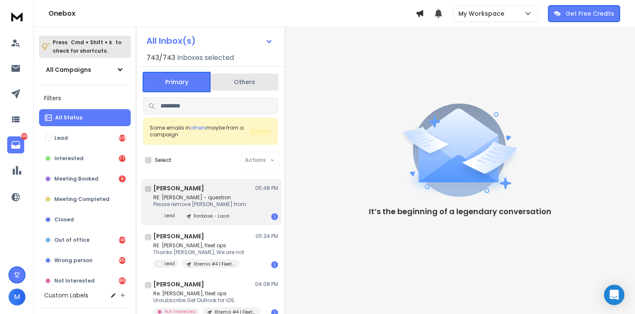
click at [250, 210] on div "RE: Alexis - question Please remove Alexis Miles from Lead Fanbase - Local 1" at bounding box center [215, 207] width 125 height 26
click at [165, 188] on h1 "[PERSON_NAME]" at bounding box center [178, 188] width 51 height 8
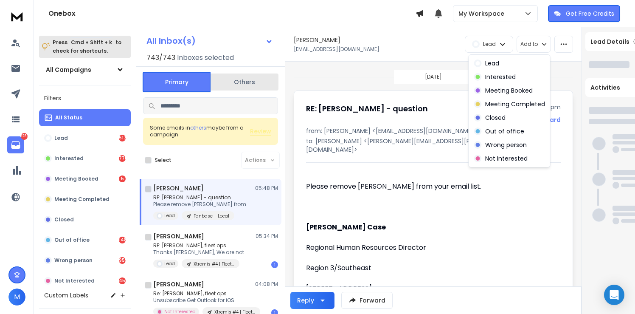
click at [506, 43] on icon at bounding box center [502, 44] width 7 height 7
click at [503, 156] on p "Not Interested" at bounding box center [506, 158] width 42 height 8
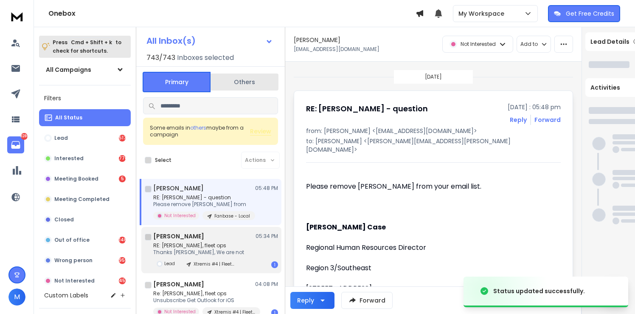
click at [218, 241] on div "[PERSON_NAME] 05:34 PM RE: [PERSON_NAME], fleet ops Thanks [PERSON_NAME], We ar…" at bounding box center [215, 250] width 125 height 36
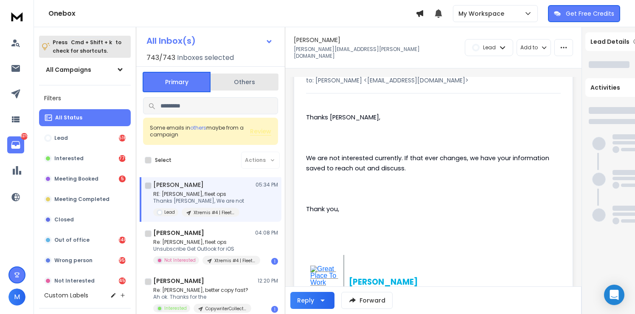
scroll to position [79, 0]
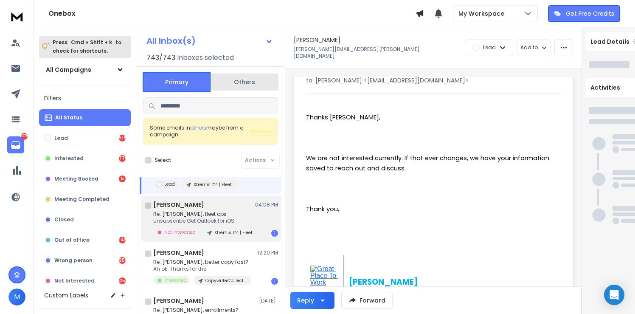
click at [239, 233] on p "Xtremis #4 | Fleet | America" at bounding box center [234, 232] width 41 height 6
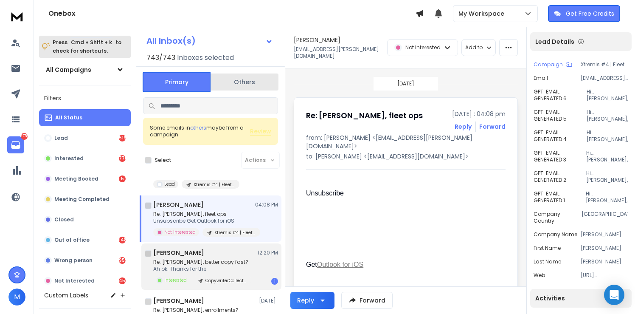
click at [238, 255] on div "[PERSON_NAME] 12:20 PM" at bounding box center [215, 252] width 125 height 8
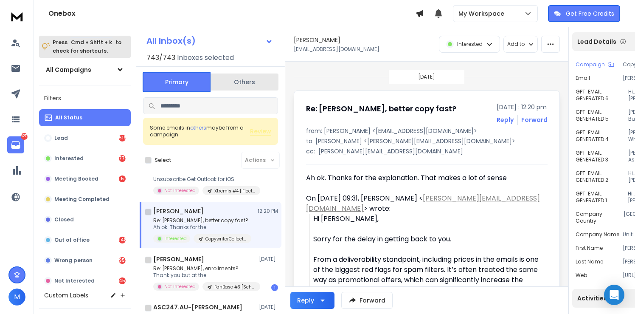
scroll to position [133, 0]
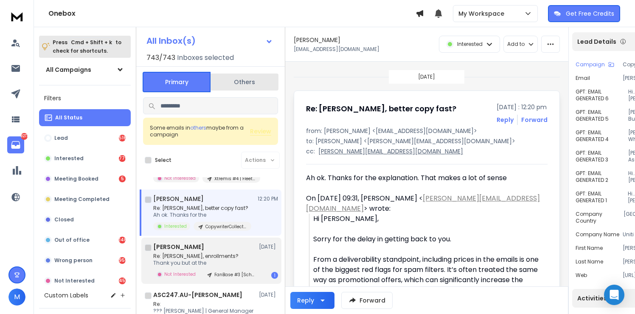
click at [220, 258] on p "Re: [PERSON_NAME], enrollments?" at bounding box center [204, 255] width 102 height 7
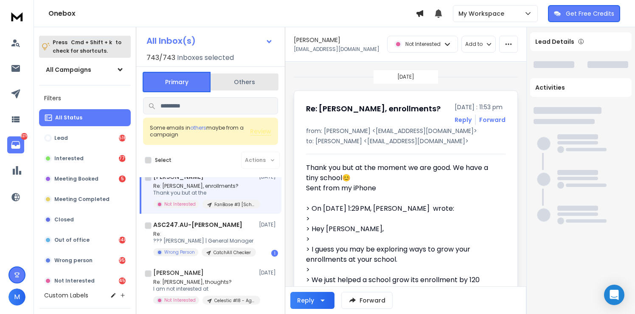
scroll to position [221, 0]
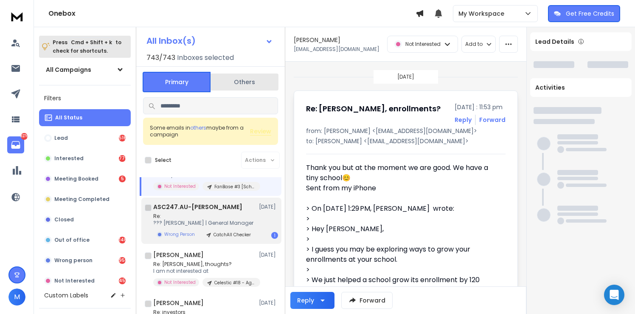
click at [221, 221] on p "??? [PERSON_NAME] | General Manager" at bounding box center [204, 222] width 102 height 7
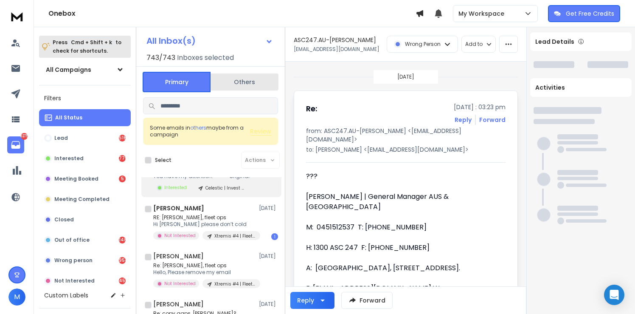
click at [221, 221] on p "Hi [PERSON_NAME] please don’t cold" at bounding box center [204, 224] width 102 height 7
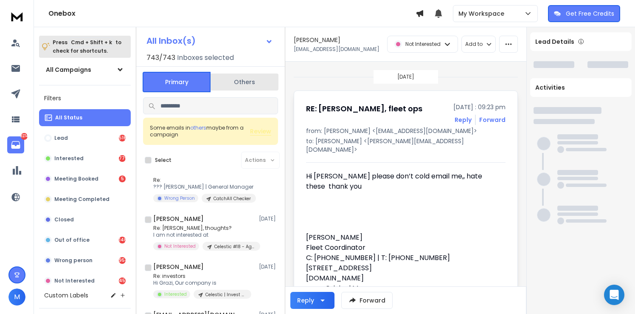
scroll to position [0, 0]
